Goal: Task Accomplishment & Management: Use online tool/utility

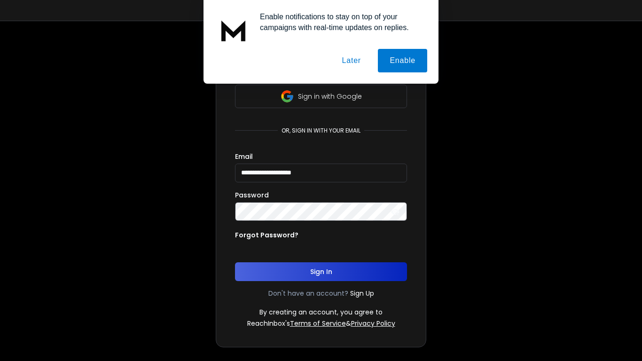
type input "**********"
click at [321, 271] on button "Sign In" at bounding box center [321, 271] width 172 height 19
